Goal: Task Accomplishment & Management: Use online tool/utility

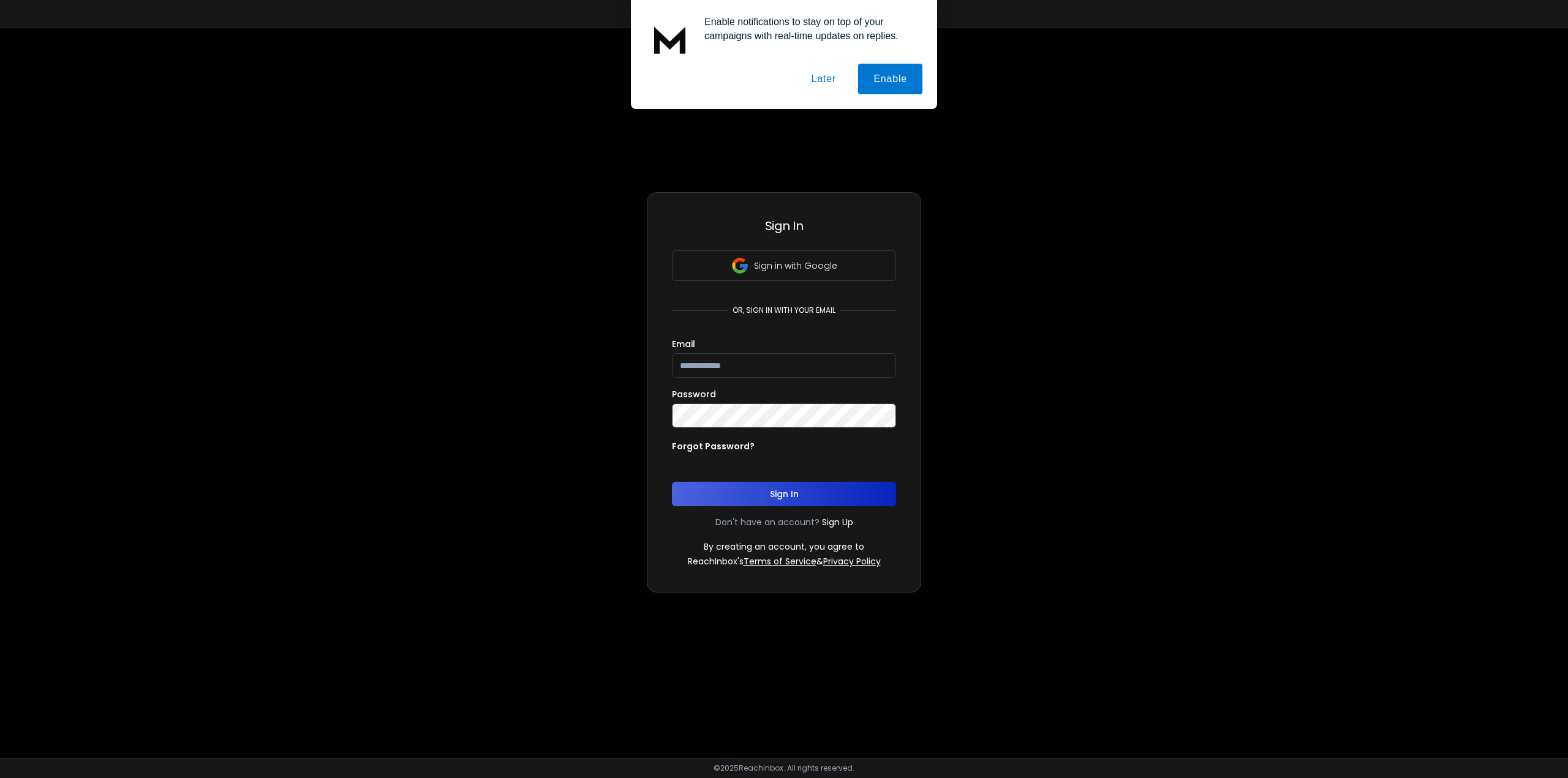
type input "**********"
click at [809, 489] on button "Sign In" at bounding box center [784, 494] width 224 height 24
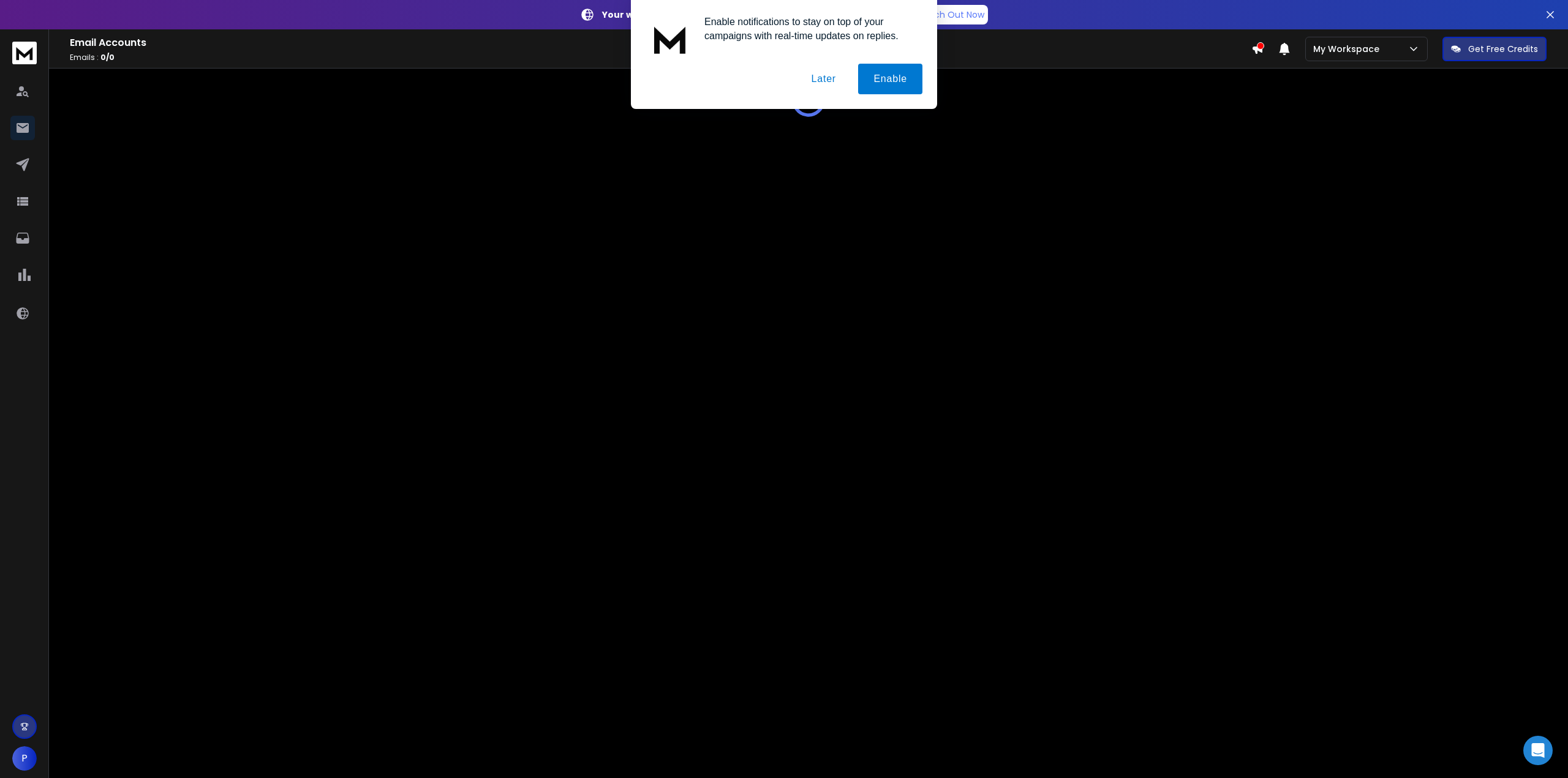
click at [821, 77] on button "Later" at bounding box center [824, 79] width 55 height 30
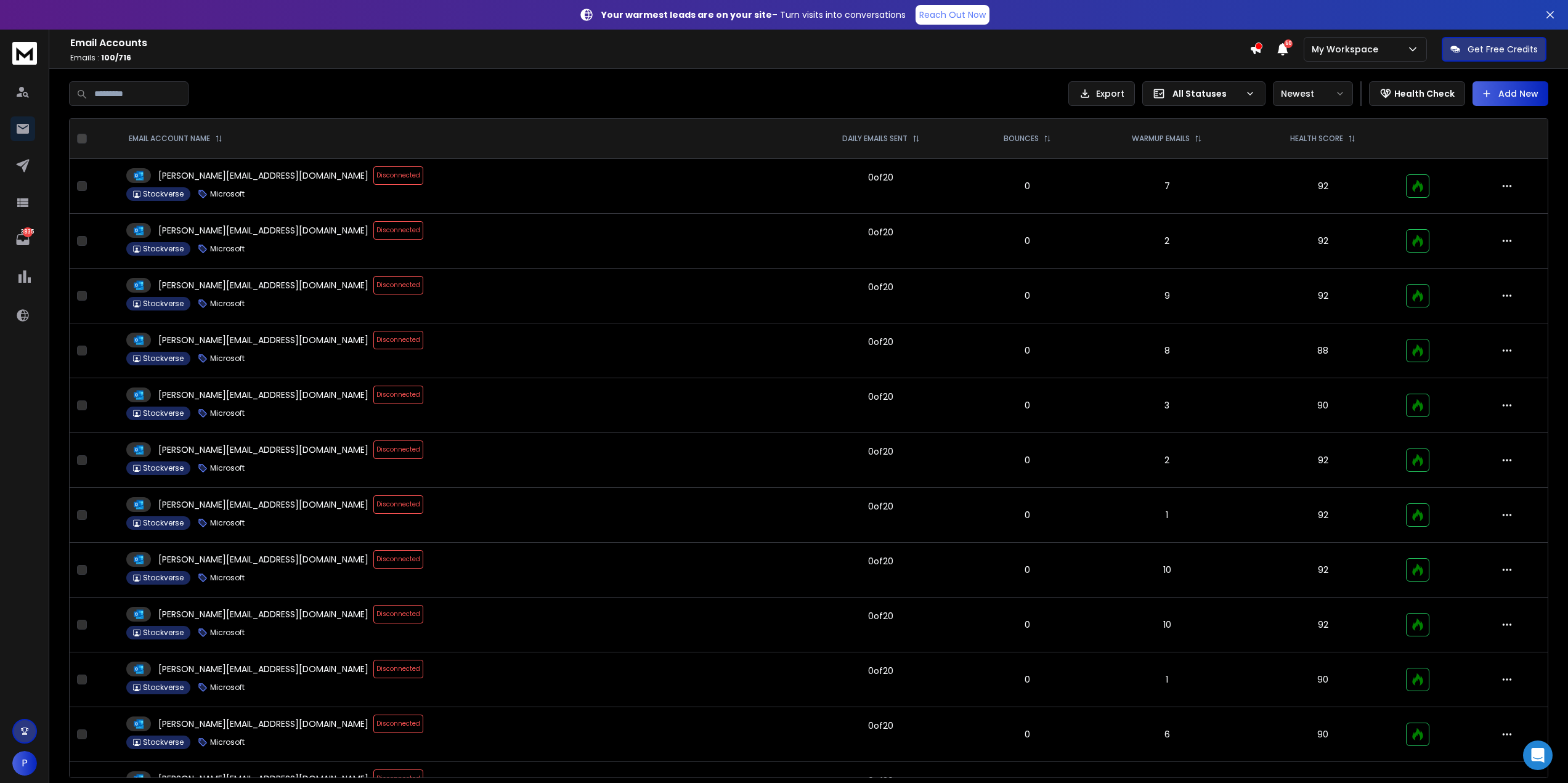
drag, startPoint x: 512, startPoint y: 203, endPoint x: 513, endPoint y: 179, distance: 24.0
click at [24, 197] on icon at bounding box center [22, 202] width 15 height 15
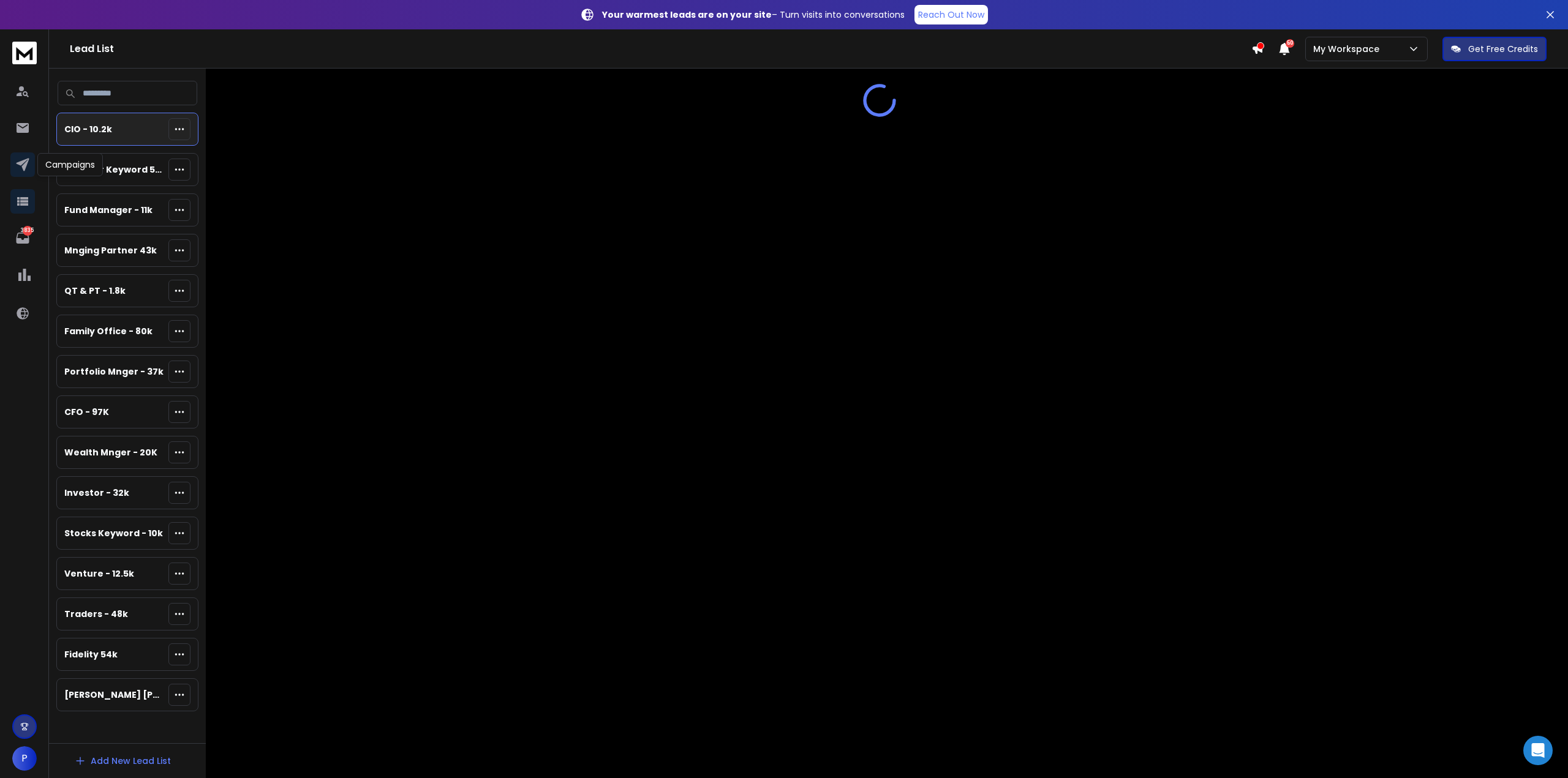
click at [29, 160] on icon at bounding box center [22, 164] width 15 height 15
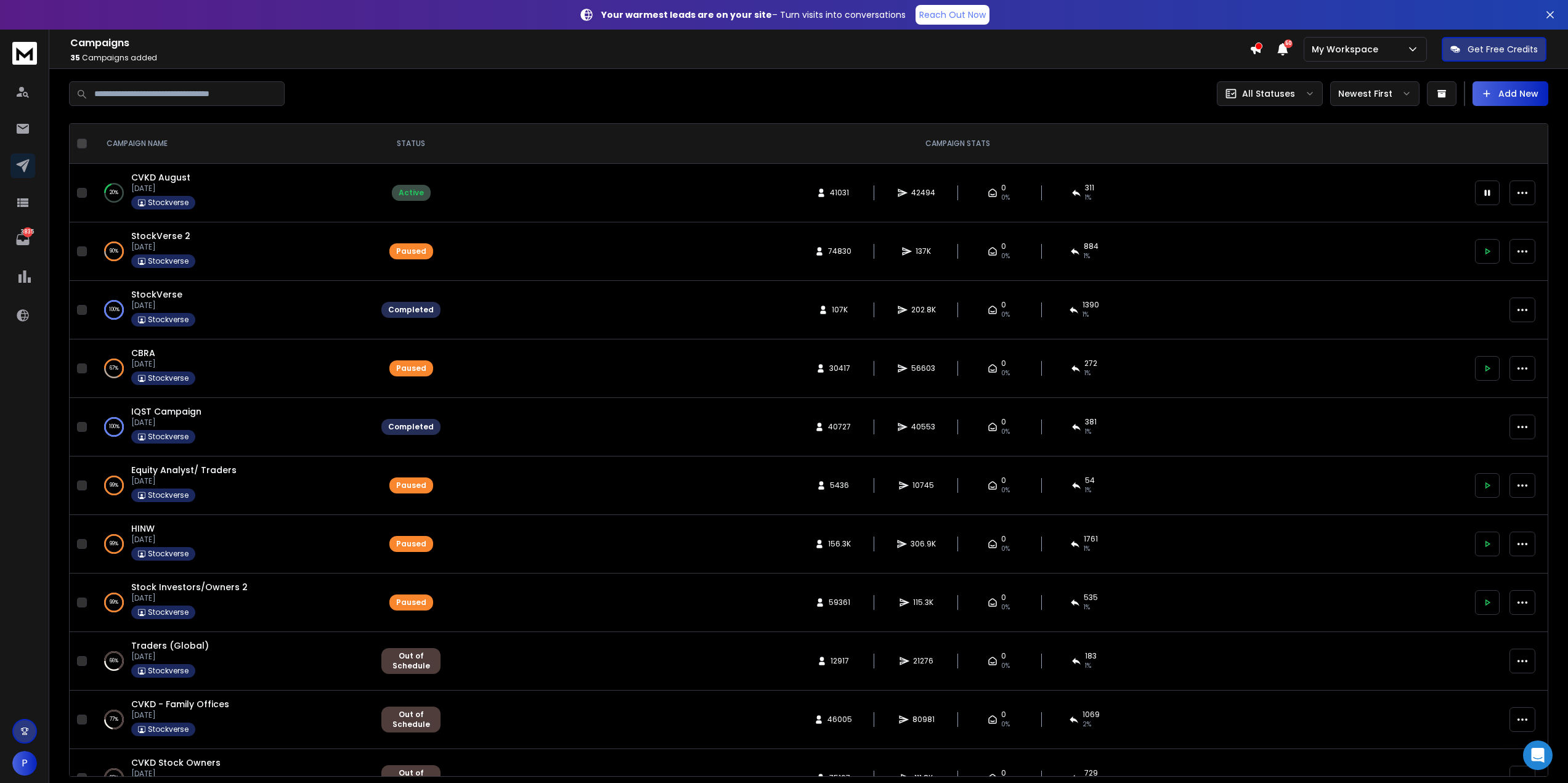
click at [692, 182] on td "41031 42494 0 0% 311 1 %" at bounding box center [958, 193] width 1020 height 59
click at [685, 192] on div "Your warmest leads are on your site – Turn visits into conversations Reach Out …" at bounding box center [789, 391] width 1577 height 783
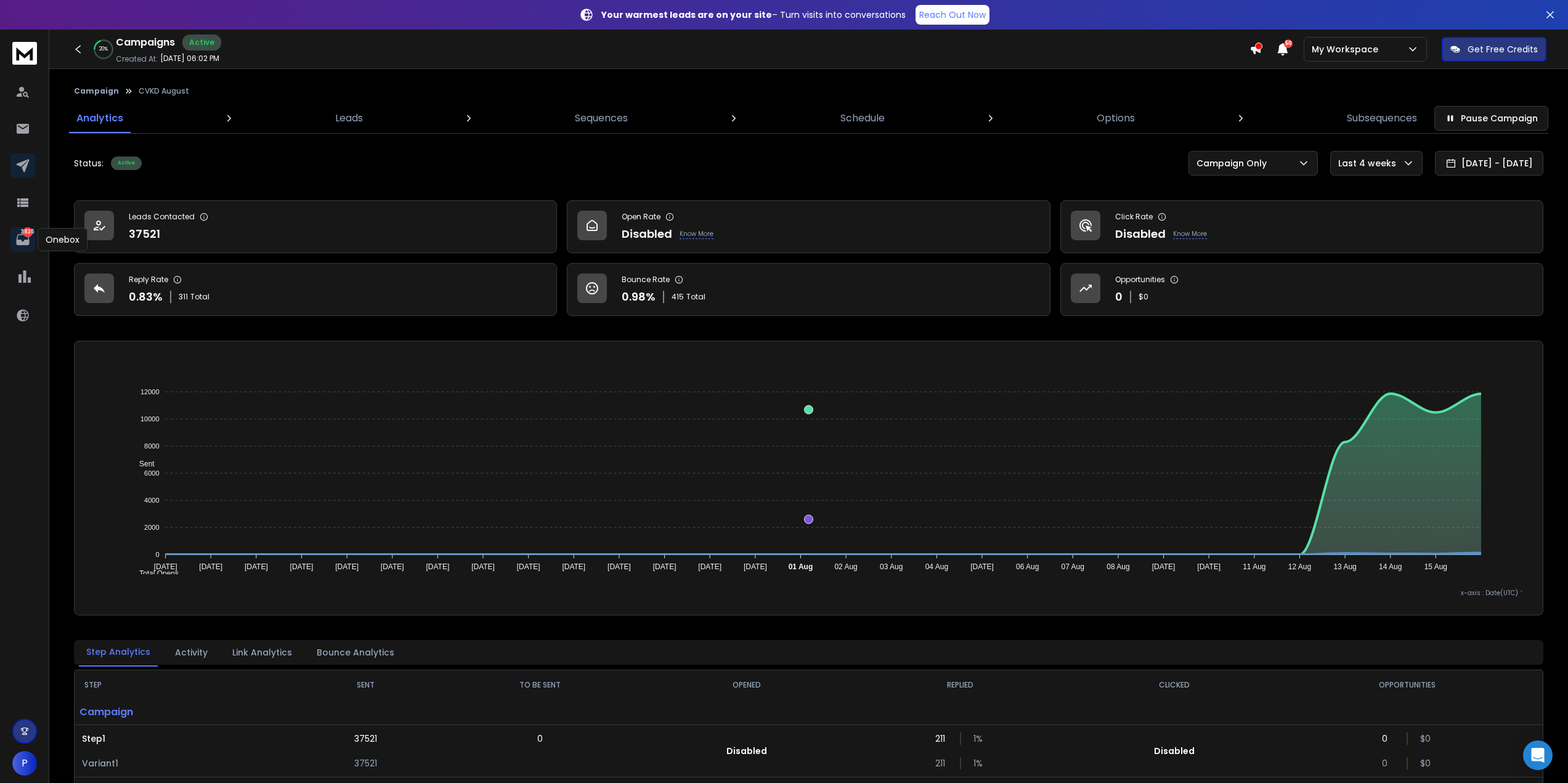
click at [31, 238] on link "3835" at bounding box center [22, 239] width 24 height 24
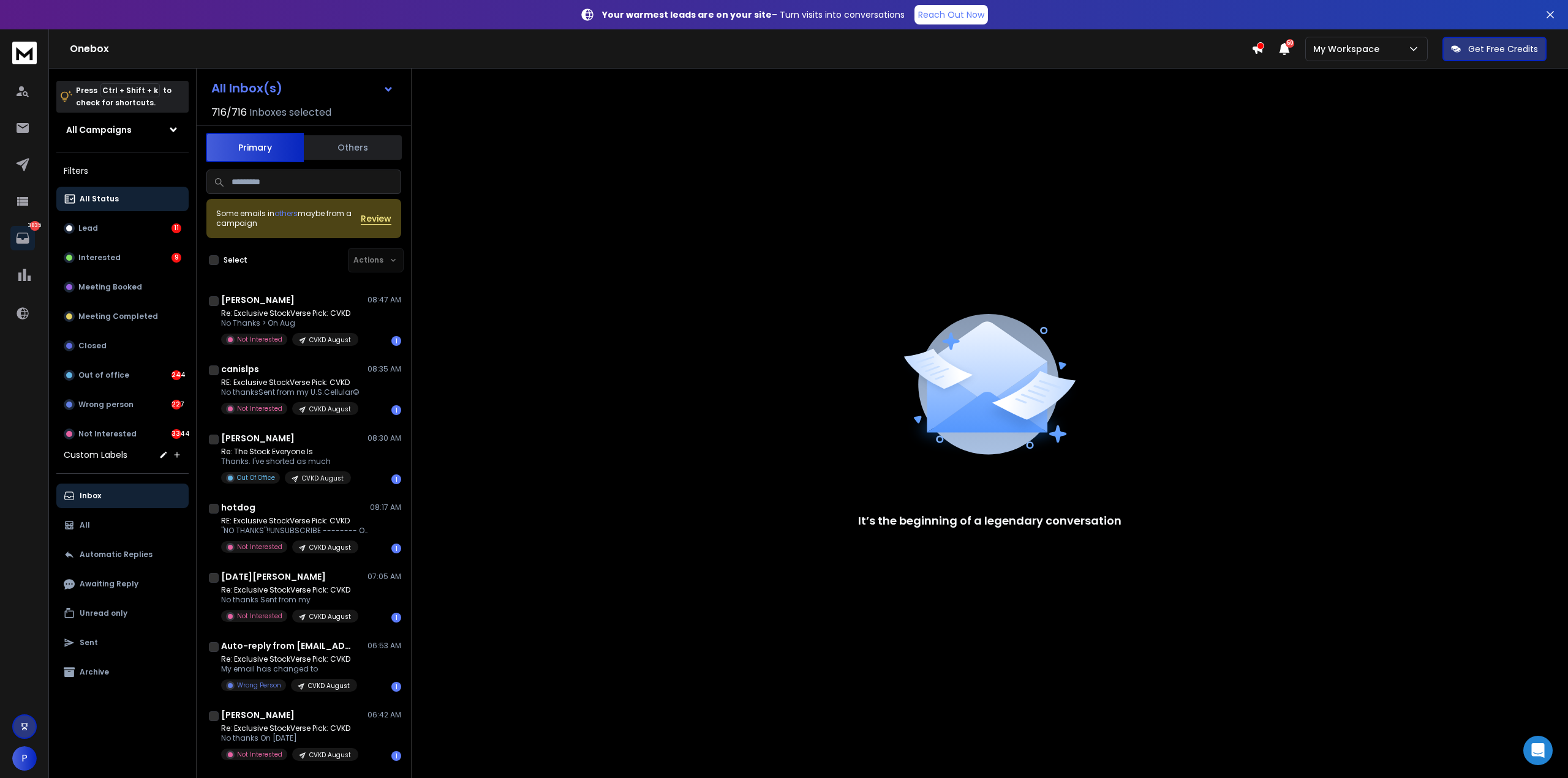
scroll to position [306, 0]
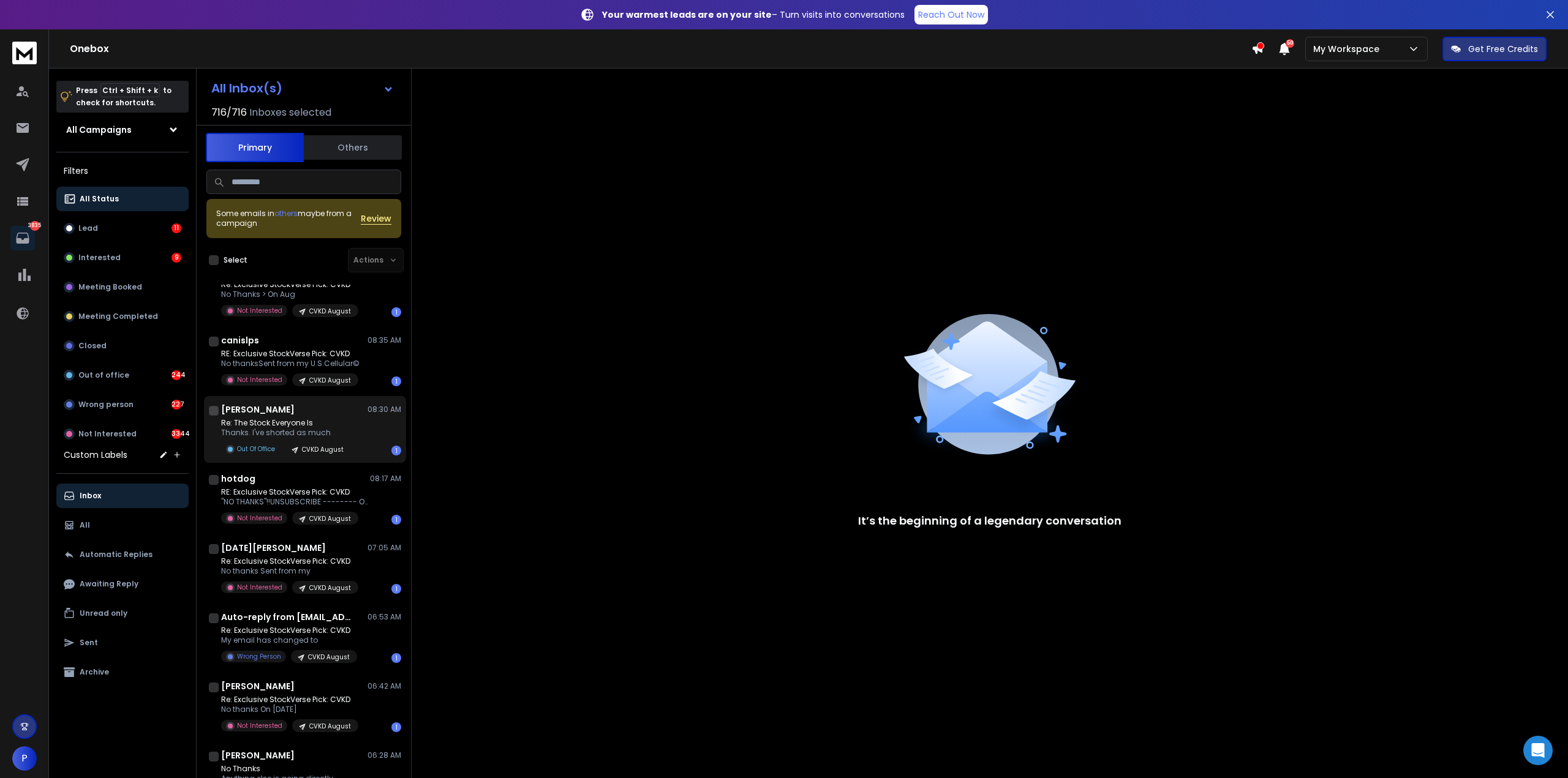
click at [328, 418] on div "[PERSON_NAME] 08:30 AM Re: The Stock Everyone Is Thanks. I've shorted as much O…" at bounding box center [311, 429] width 180 height 52
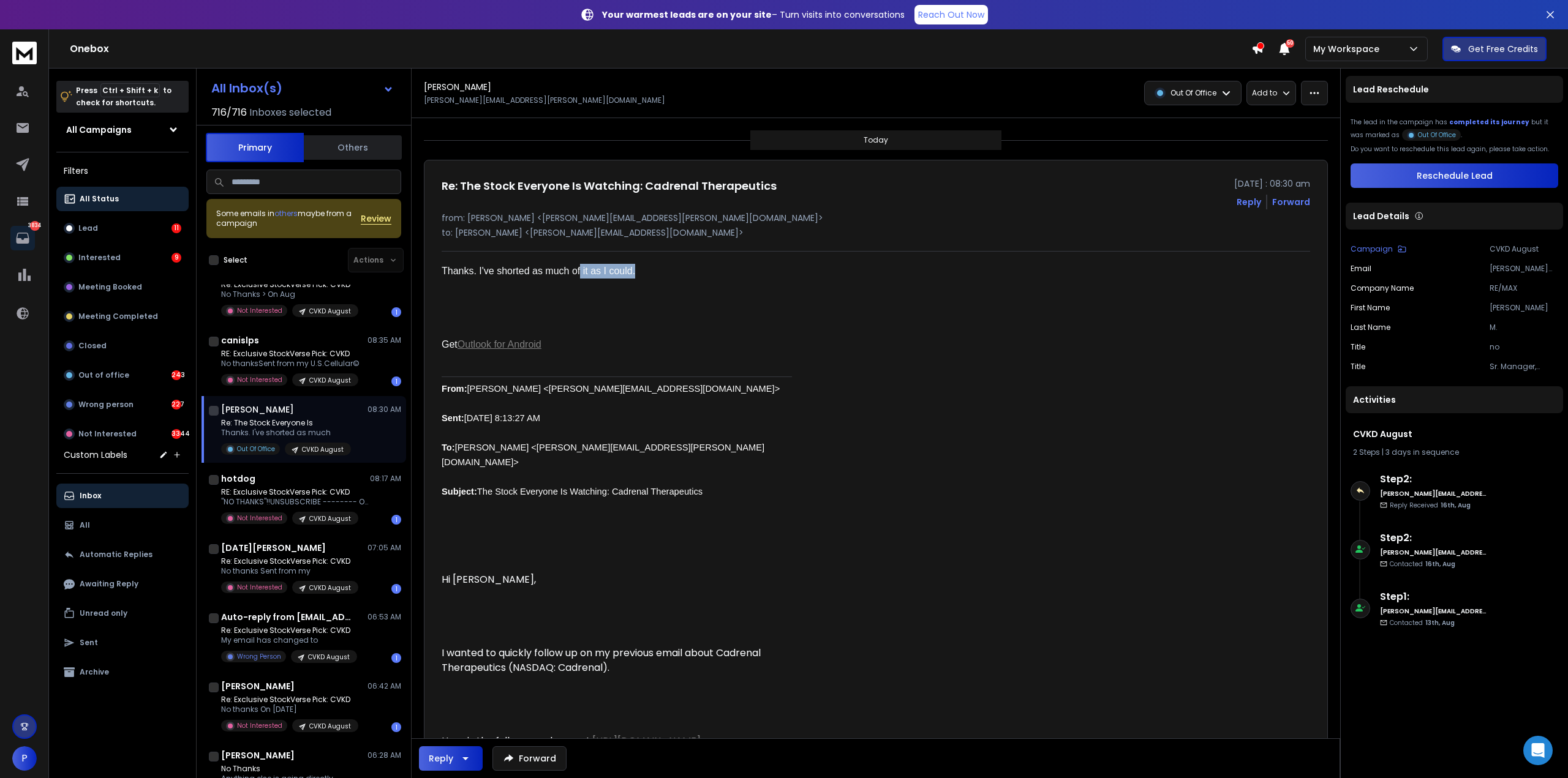
drag, startPoint x: 577, startPoint y: 285, endPoint x: 634, endPoint y: 284, distance: 57.0
click at [634, 279] on div "Thanks. I've shorted as much of it as I could." at bounding box center [620, 271] width 358 height 15
drag, startPoint x: 646, startPoint y: 283, endPoint x: 442, endPoint y: 283, distance: 204.0
click at [442, 279] on div "Thanks. I've shorted as much of it as I could." at bounding box center [620, 271] width 358 height 15
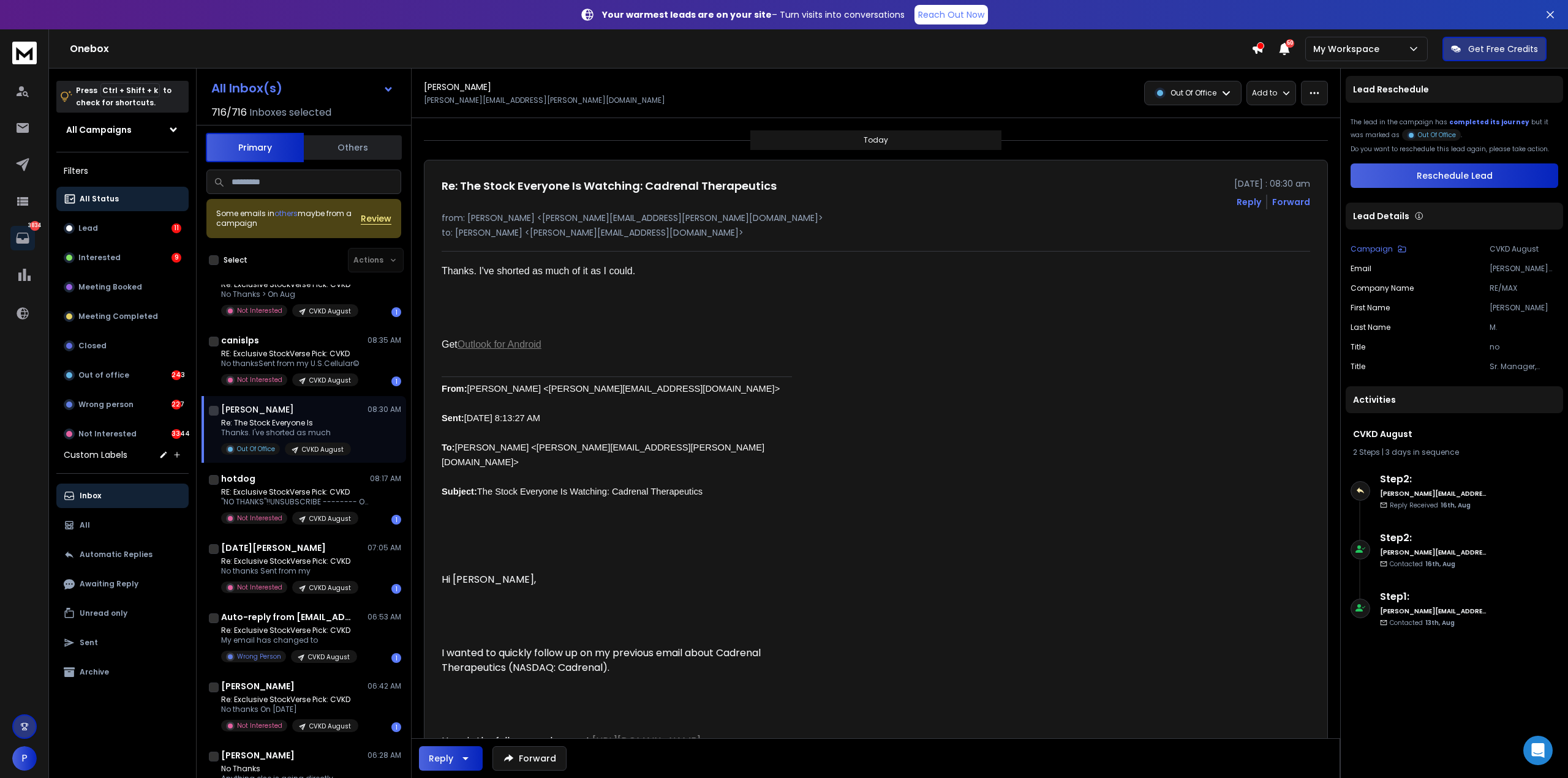
click at [442, 279] on div "Thanks. I've shorted as much of it as I could." at bounding box center [620, 271] width 358 height 15
drag, startPoint x: 650, startPoint y: 290, endPoint x: 472, endPoint y: 282, distance: 178.2
click at [472, 279] on div "Thanks. I've shorted as much of it as I could." at bounding box center [620, 271] width 358 height 15
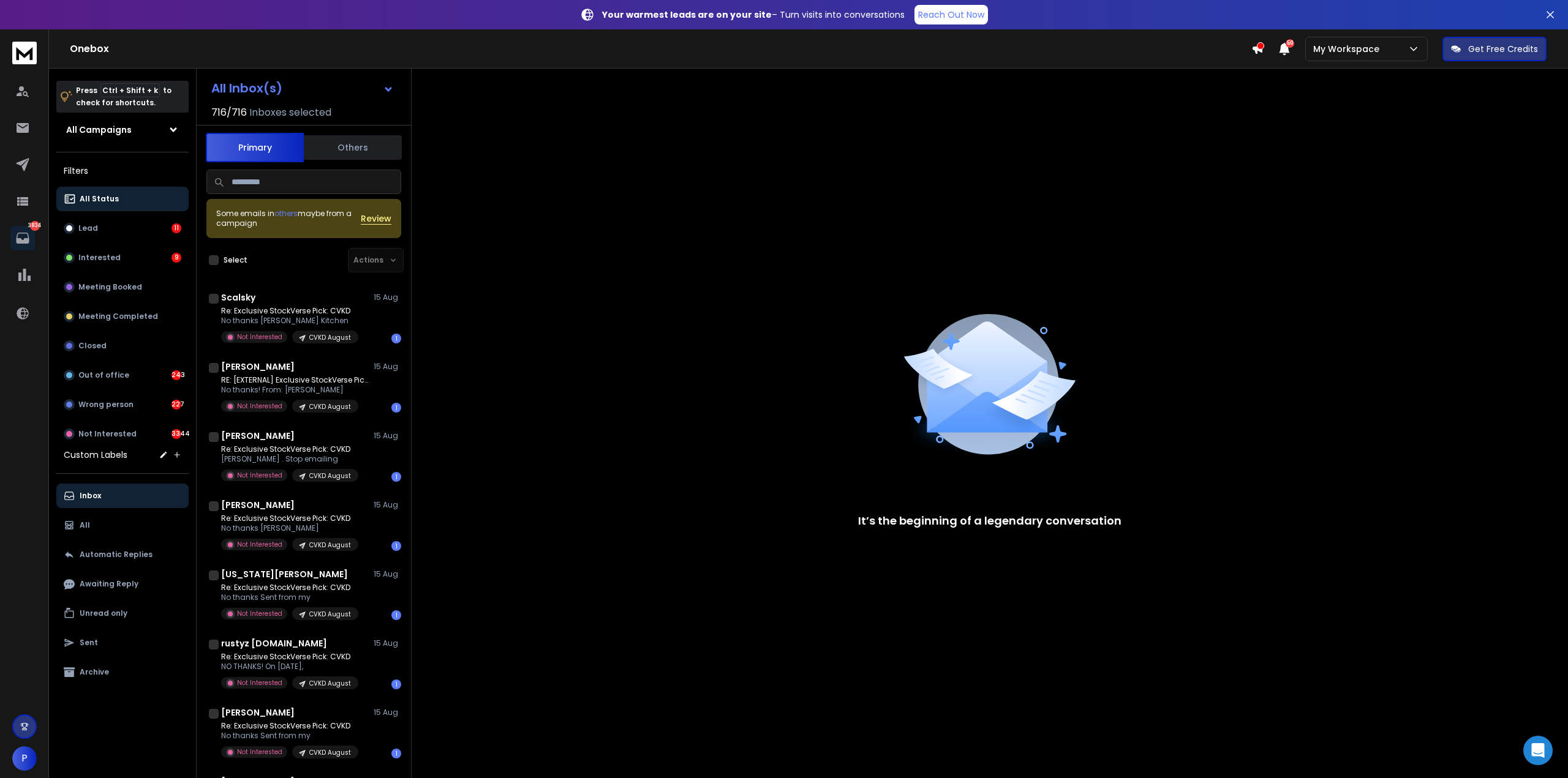
scroll to position [1862, 0]
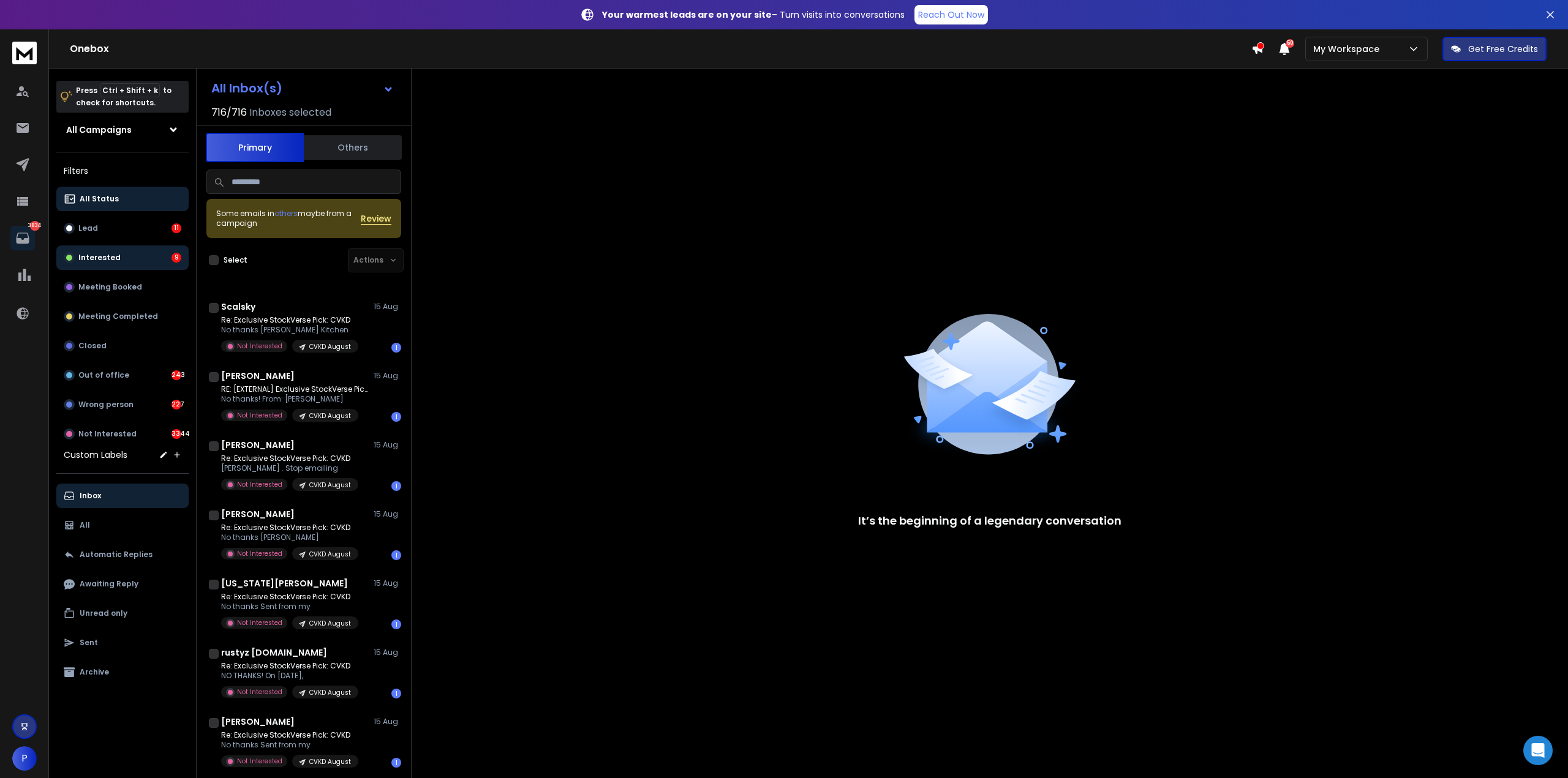
click at [125, 254] on button "Interested 9" at bounding box center [122, 257] width 132 height 24
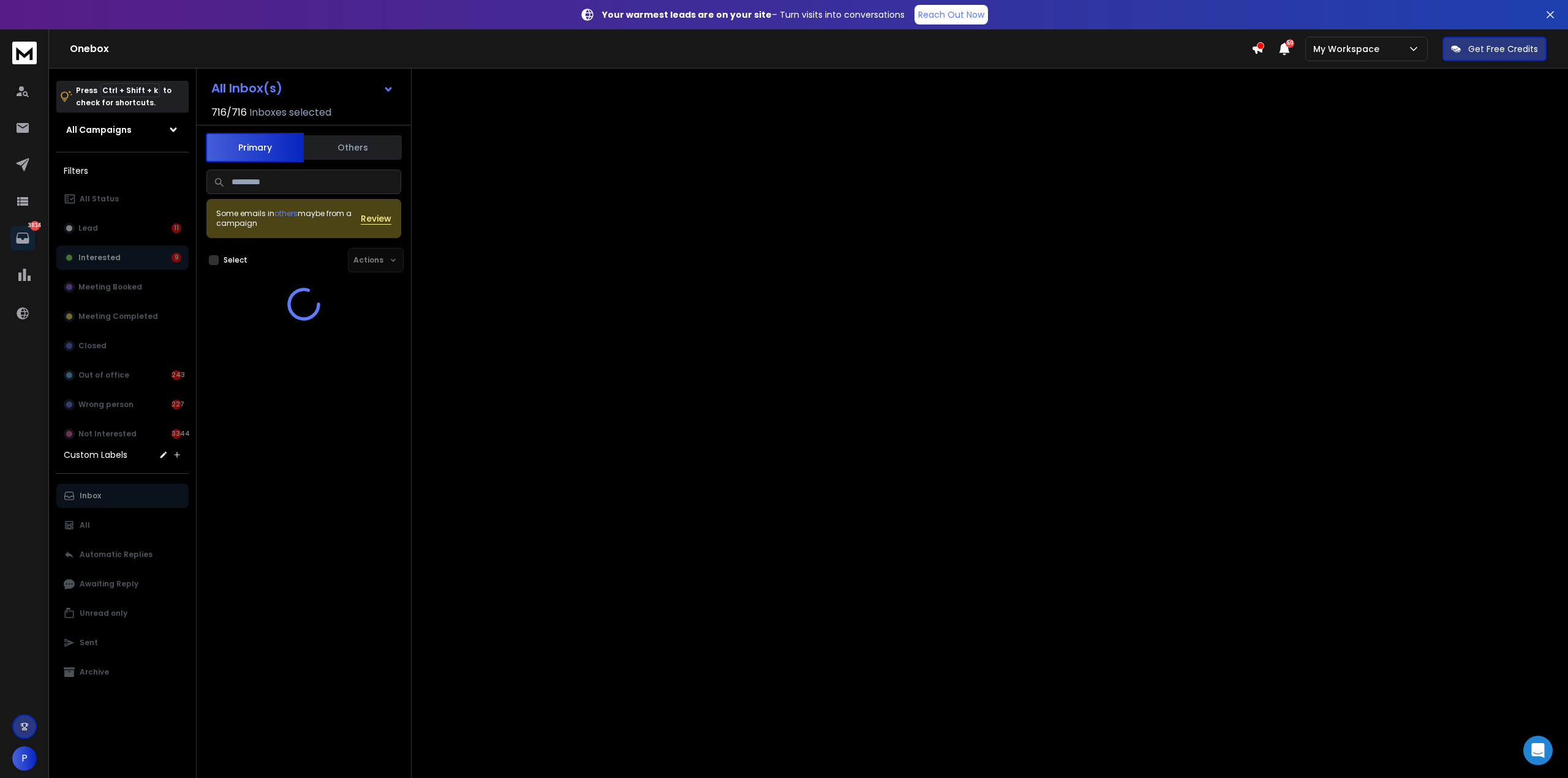
scroll to position [0, 0]
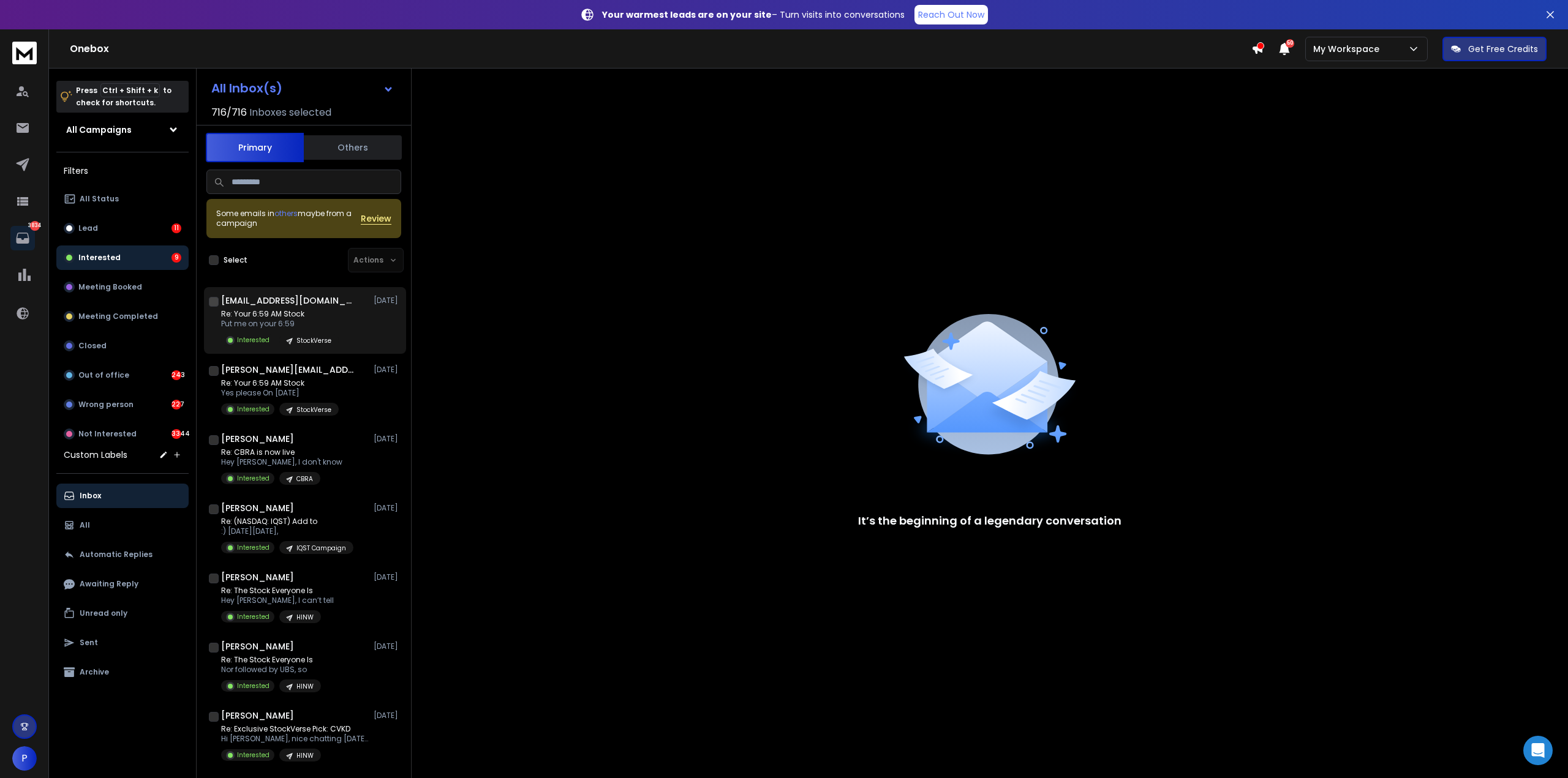
click at [347, 308] on div "[EMAIL_ADDRESS][DOMAIN_NAME] [DATE] Re: Your 6:59 AM Stock Put me on your 6:59 …" at bounding box center [311, 320] width 180 height 52
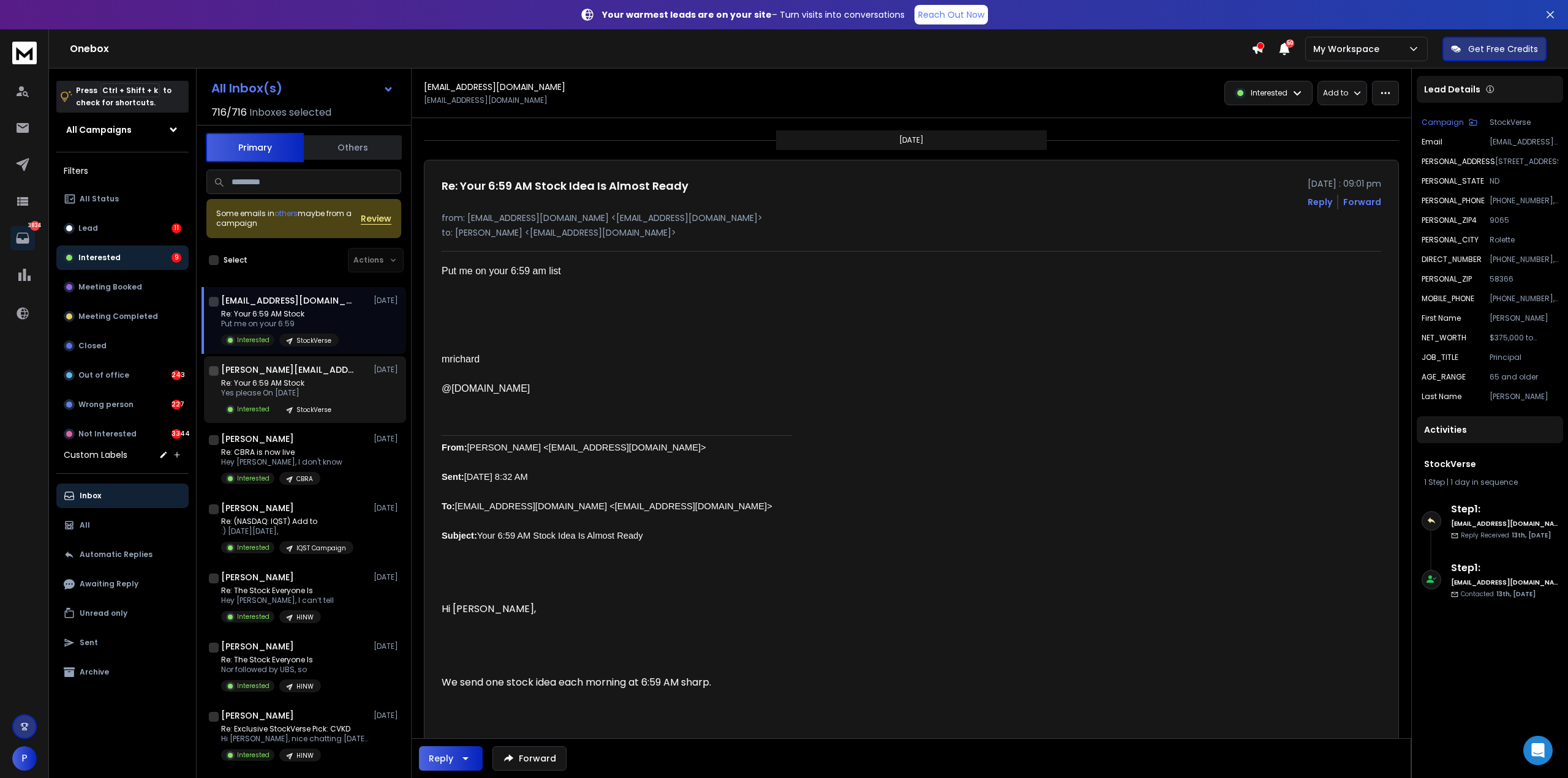
click at [313, 380] on p "Re: Your 6:59 AM Stock" at bounding box center [280, 383] width 118 height 10
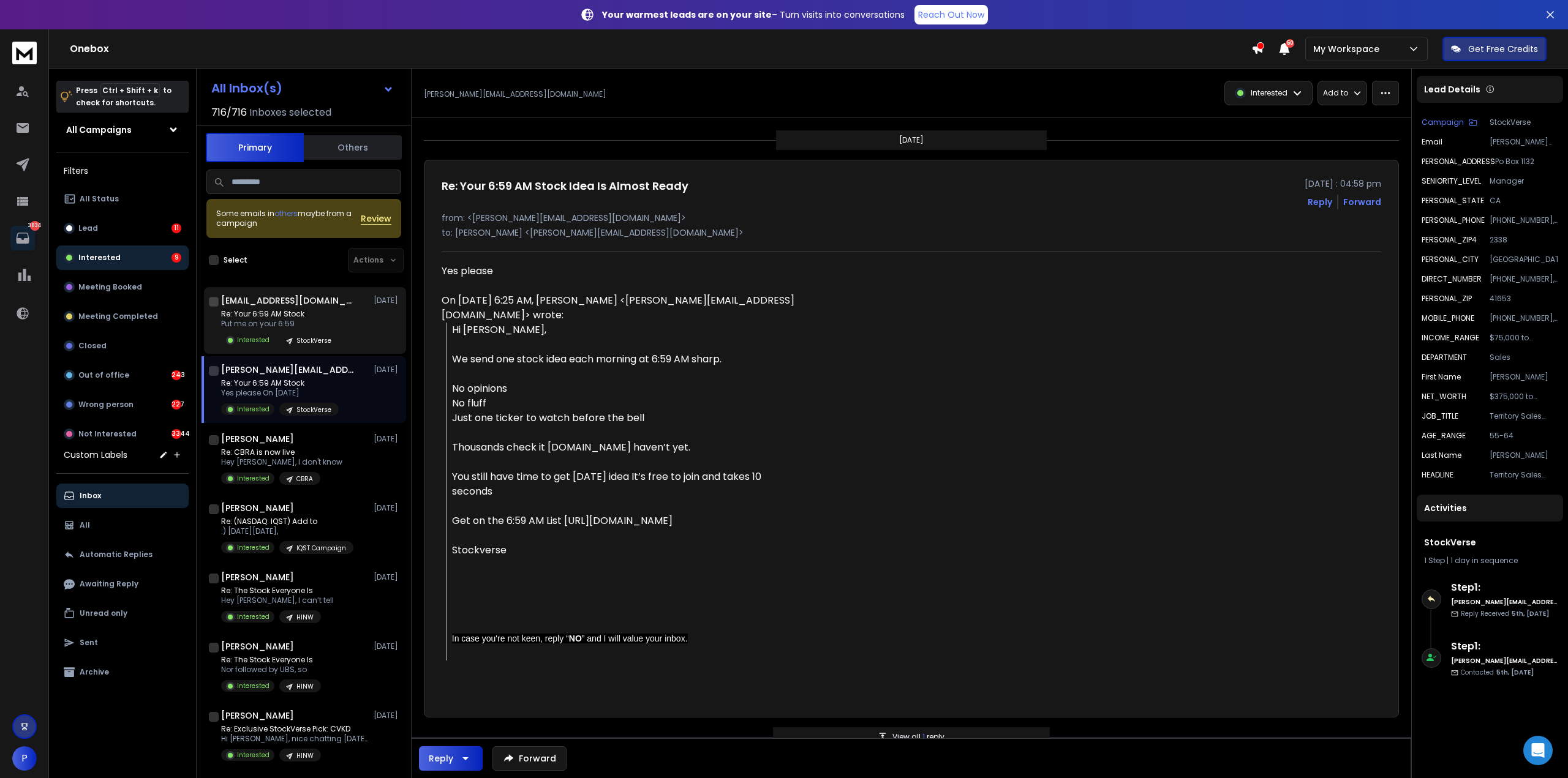
click at [329, 302] on div "[EMAIL_ADDRESS][DOMAIN_NAME] [DATE]" at bounding box center [311, 301] width 180 height 12
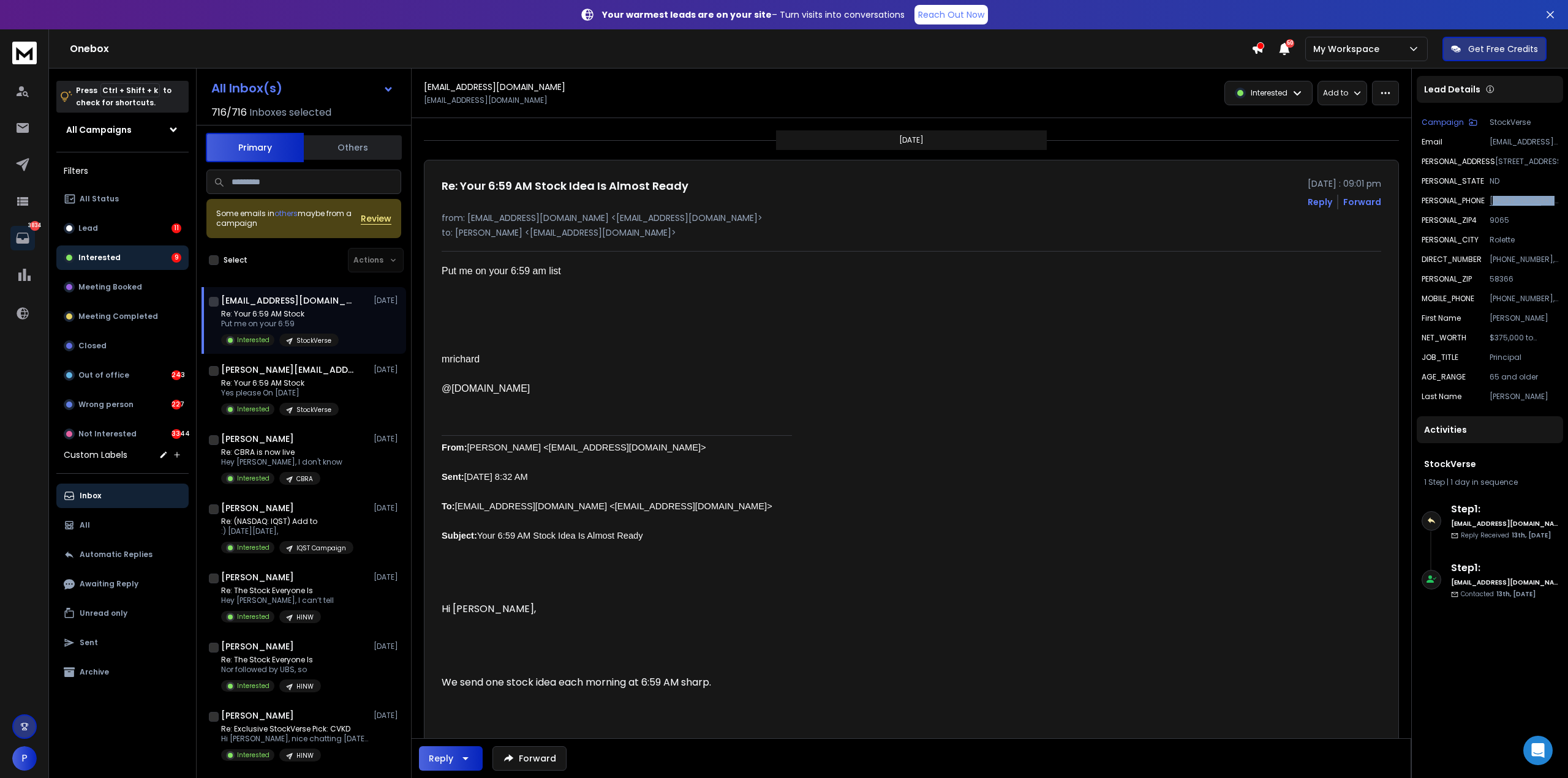
drag, startPoint x: 1493, startPoint y: 201, endPoint x: 1540, endPoint y: 209, distance: 47.7
click at [1540, 209] on div "Campaign StockVerse Email [EMAIL_ADDRESS][DOMAIN_NAME] PERSONAL_ADDRESS [STREET…" at bounding box center [1490, 259] width 146 height 313
click at [1528, 202] on p "[PHONE_NUMBER], [PHONE_NUMBER], [PHONE_NUMBER]" at bounding box center [1524, 201] width 69 height 10
click at [112, 226] on button "Lead 11" at bounding box center [122, 228] width 132 height 24
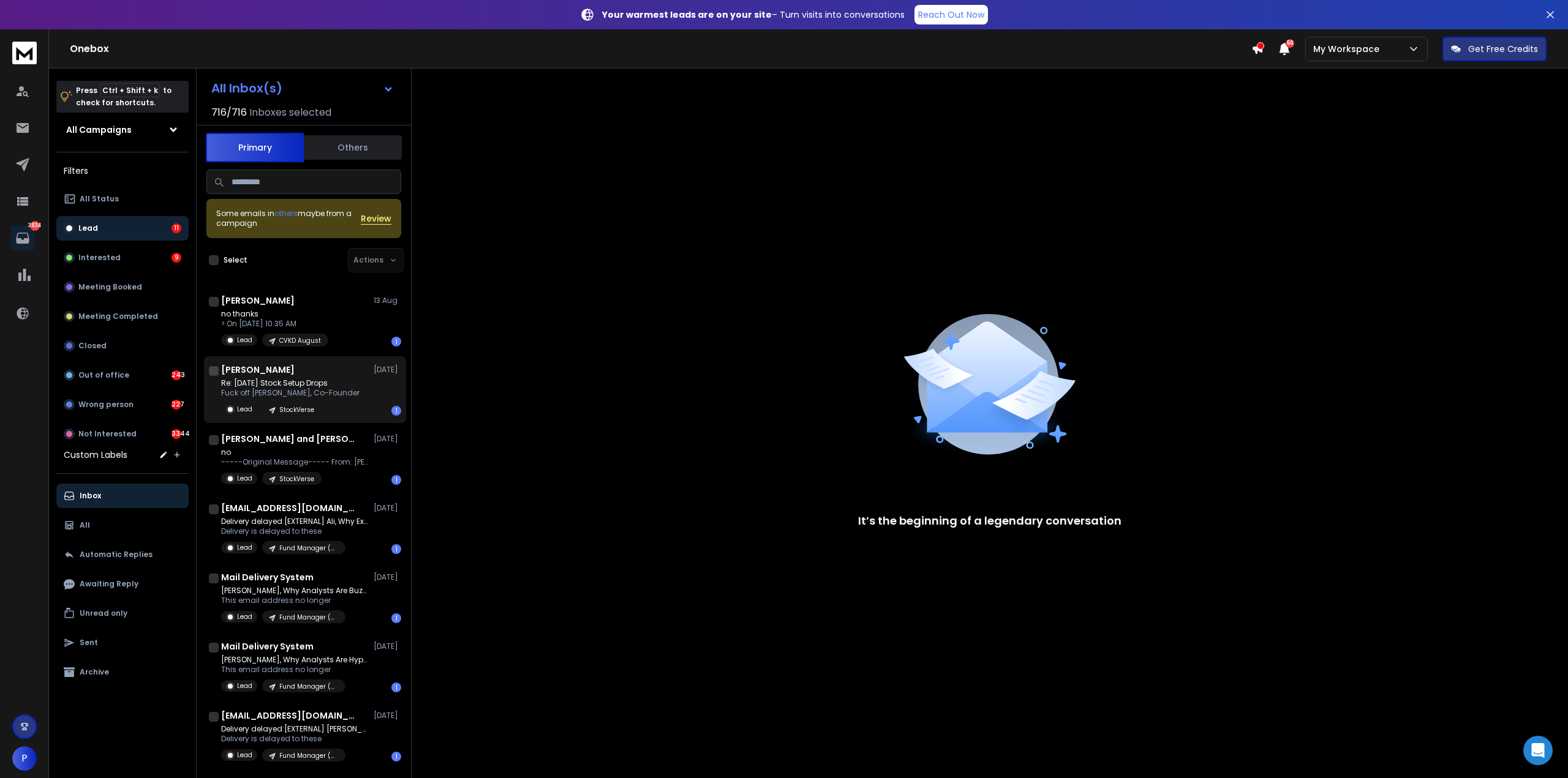
click at [329, 378] on div "[PERSON_NAME] [DATE] Re: [DATE] Stock Setup Drops Fuck off [PERSON_NAME], Co-Fo…" at bounding box center [311, 389] width 180 height 52
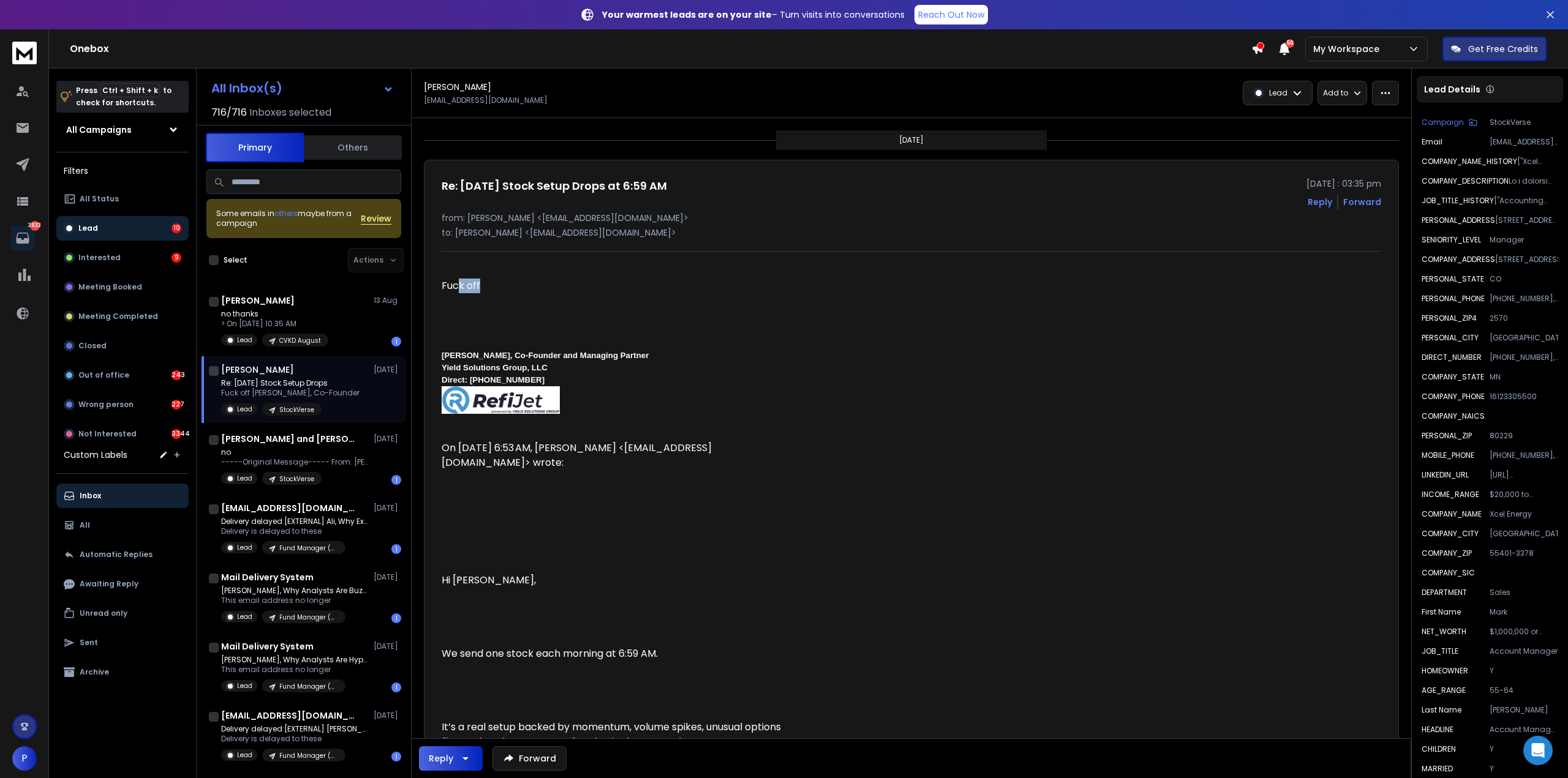
drag, startPoint x: 457, startPoint y: 289, endPoint x: 482, endPoint y: 291, distance: 25.1
click at [482, 291] on div "Fuck off" at bounding box center [620, 285] width 358 height 15
drag, startPoint x: 482, startPoint y: 291, endPoint x: 441, endPoint y: 282, distance: 42.0
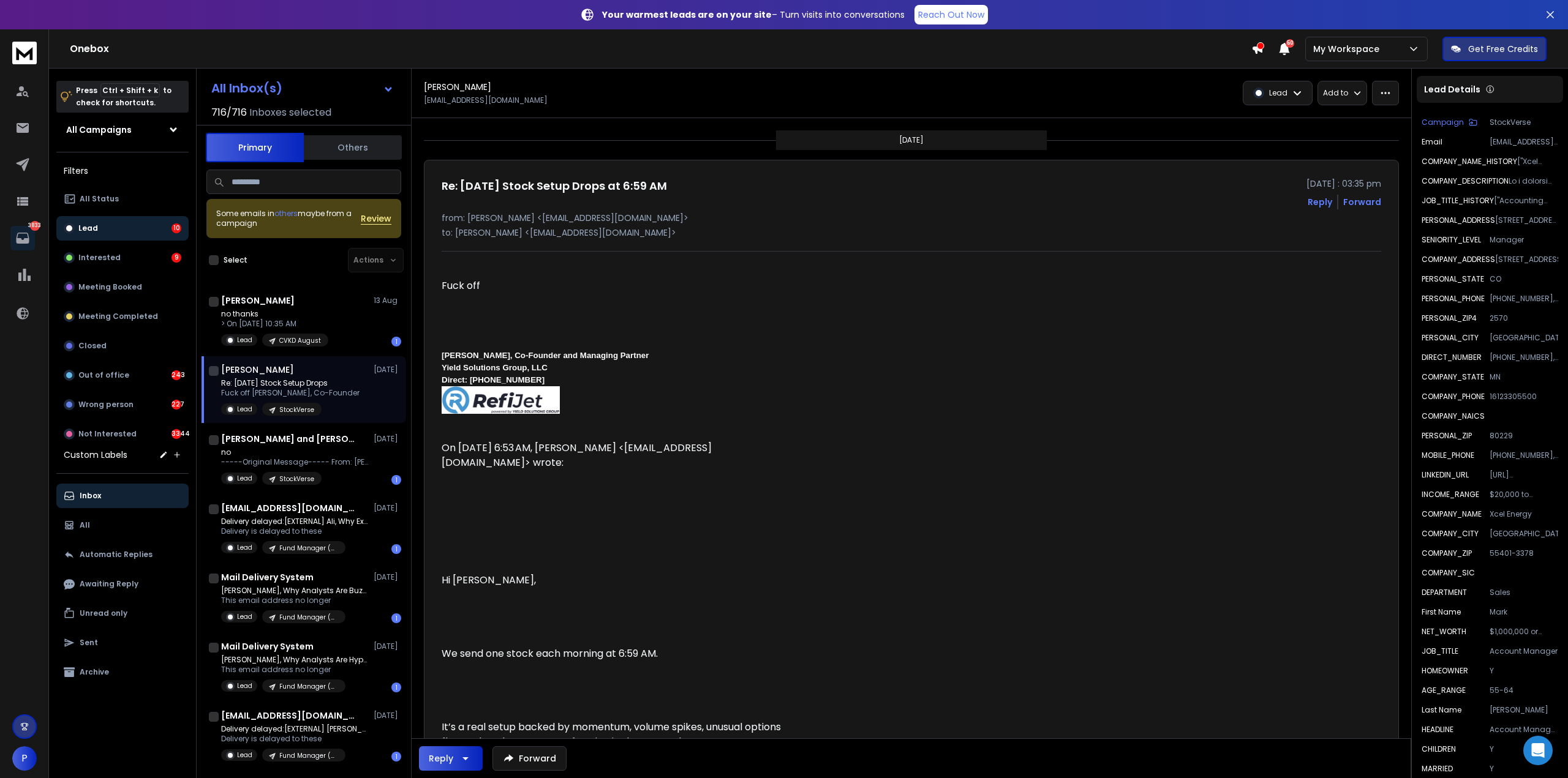
drag, startPoint x: 482, startPoint y: 281, endPoint x: 454, endPoint y: 274, distance: 28.9
click at [606, 283] on div "Fuck off" at bounding box center [620, 285] width 358 height 15
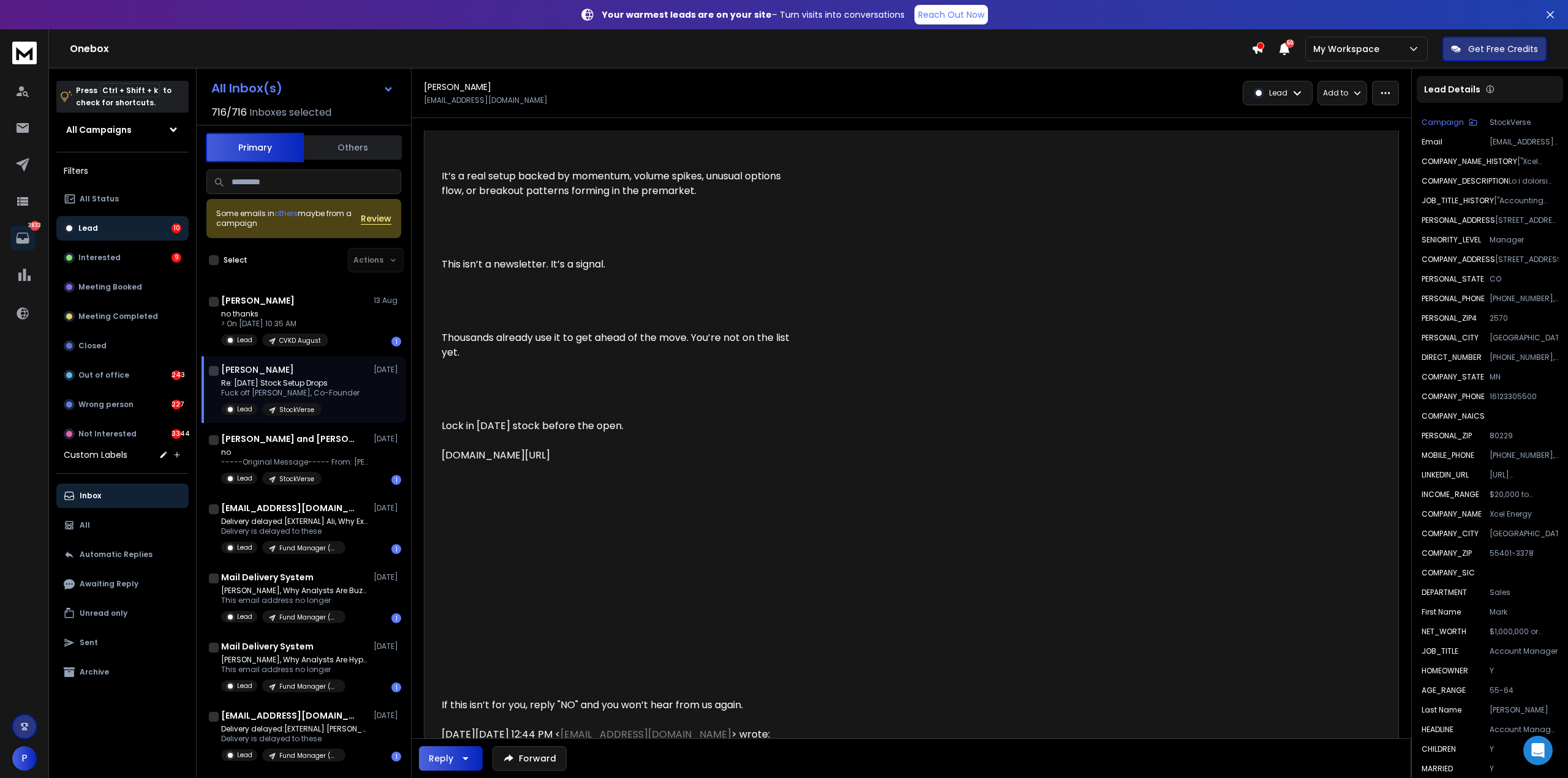
scroll to position [612, 0]
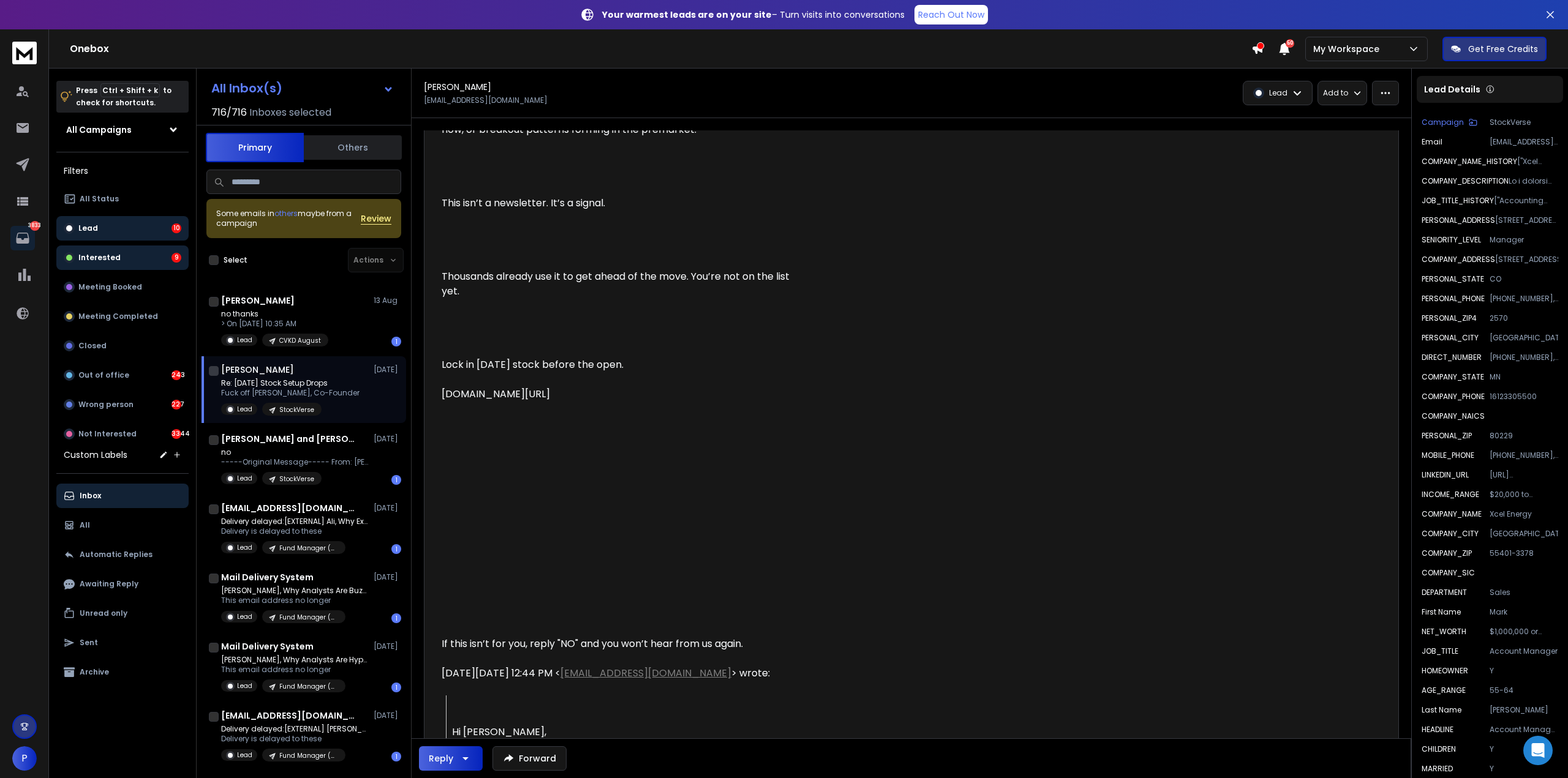
click at [135, 251] on button "Interested 9" at bounding box center [122, 257] width 132 height 24
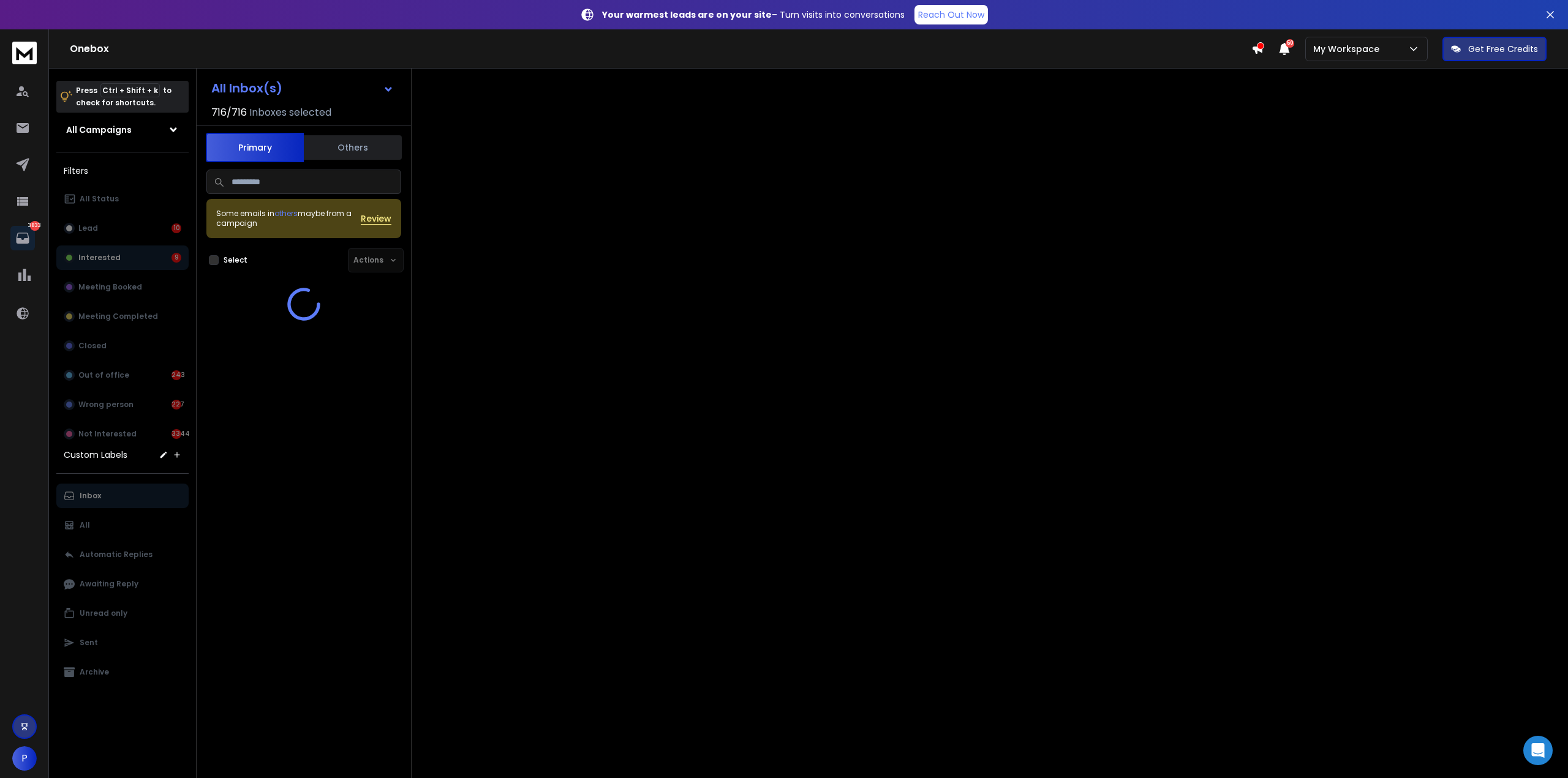
scroll to position [0, 0]
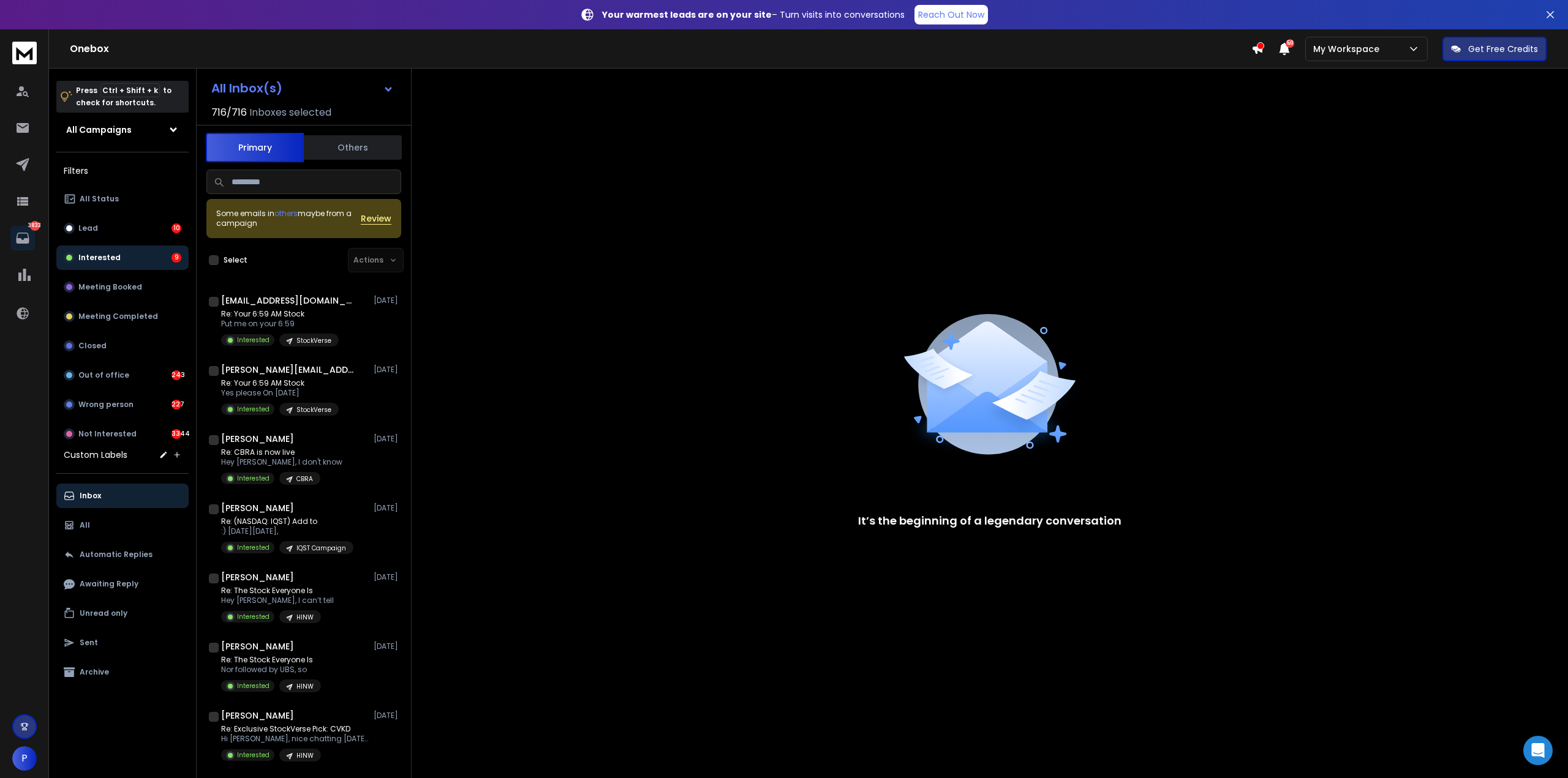
click at [114, 249] on button "Interested 9" at bounding box center [122, 257] width 132 height 24
click at [102, 227] on button "Lead 10" at bounding box center [122, 228] width 132 height 24
